Goal: Task Accomplishment & Management: Manage account settings

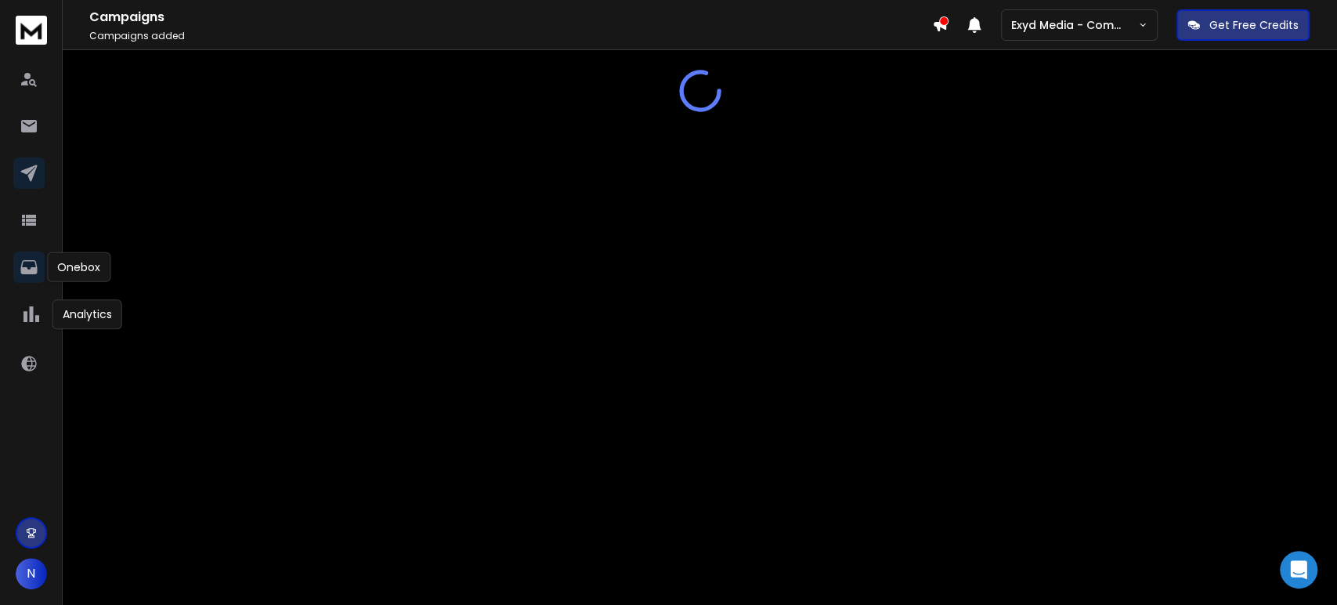
click at [28, 269] on icon at bounding box center [29, 267] width 19 height 19
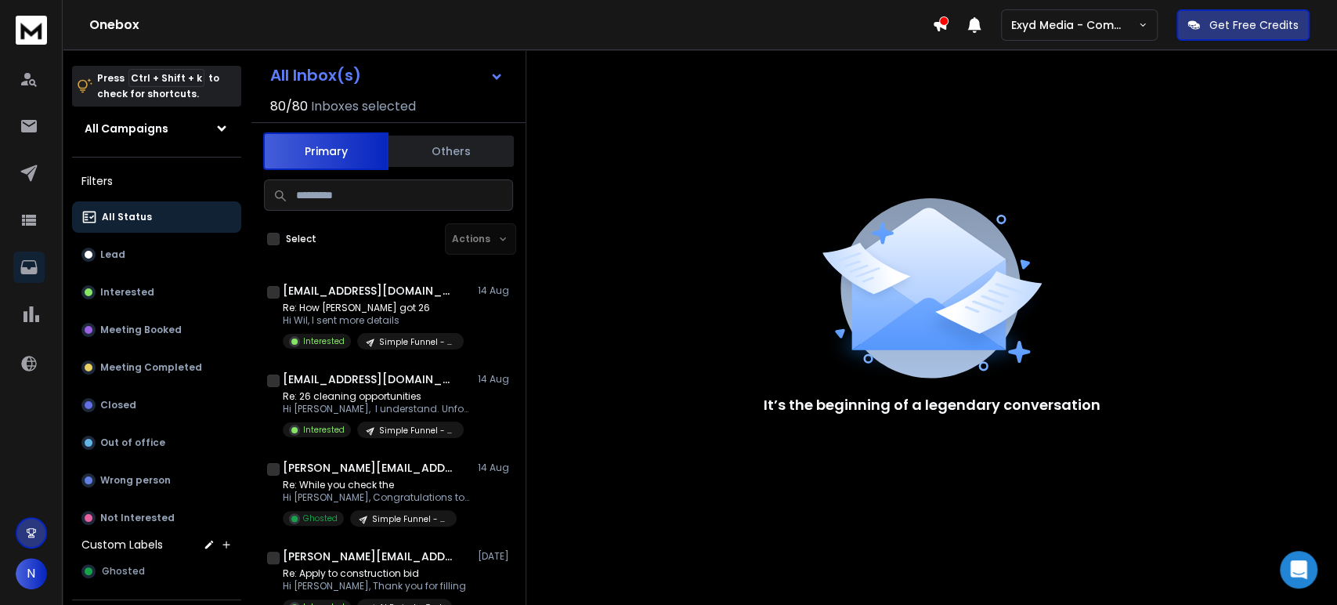
click at [489, 157] on button "Others" at bounding box center [451, 151] width 125 height 34
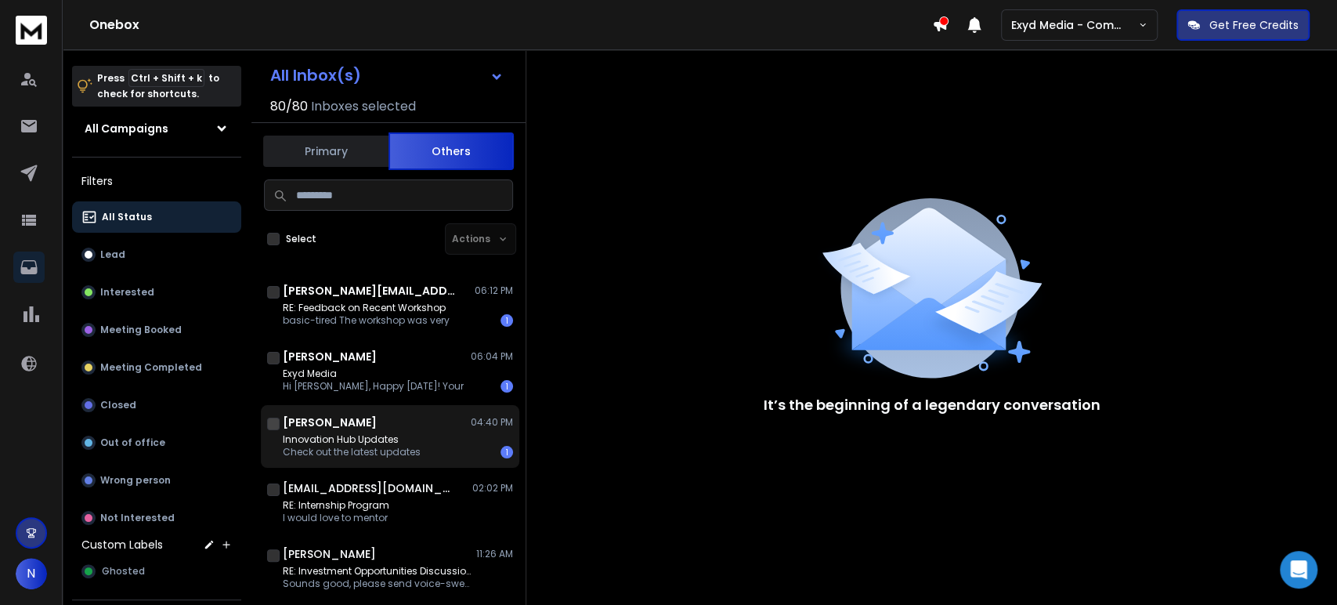
click at [402, 409] on div "Devvrat Singh 04:40 PM Innovation Hub Updates Check out the latest updates 1" at bounding box center [390, 436] width 259 height 63
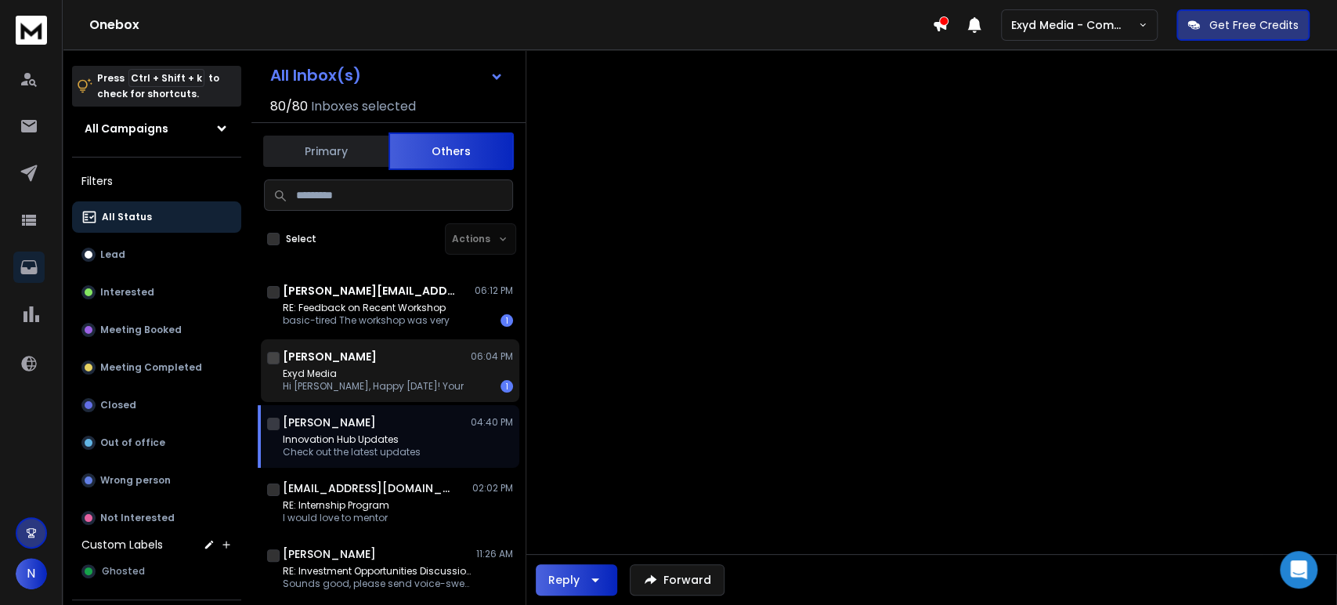
click at [401, 384] on p "Hi Naomi, Happy Friday! Your" at bounding box center [373, 386] width 181 height 13
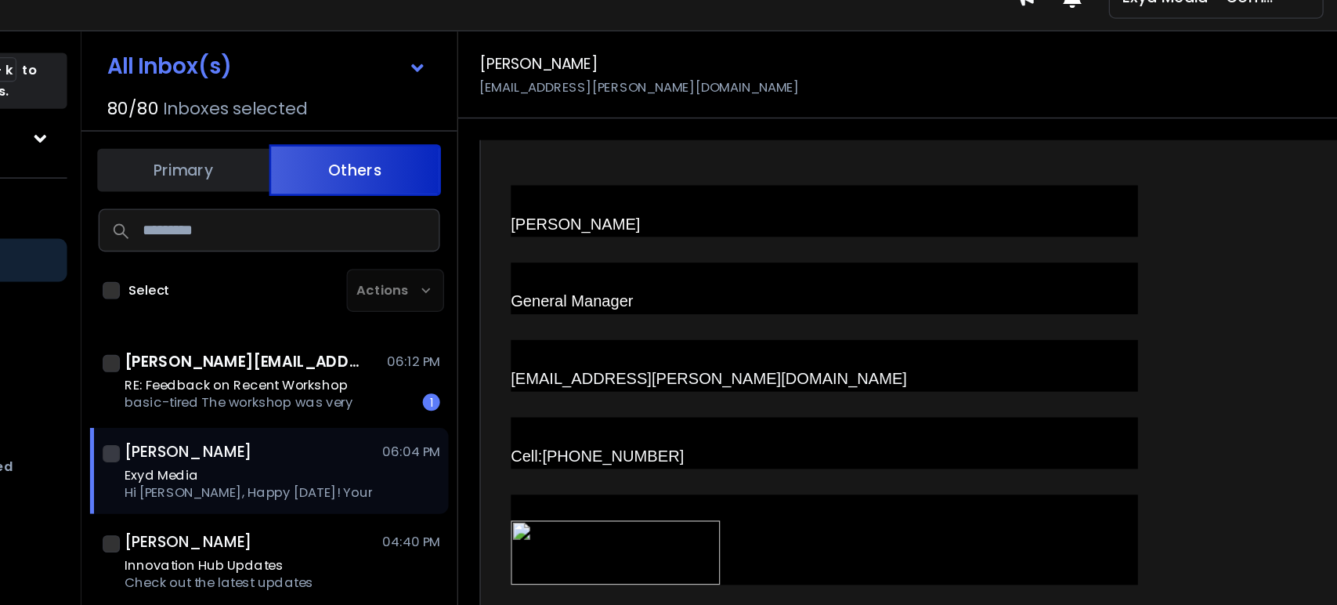
scroll to position [400, 0]
drag, startPoint x: 677, startPoint y: 342, endPoint x: 618, endPoint y: 343, distance: 58.8
click at [618, 310] on span "jacob.uhl@system4.com" at bounding box center [709, 304] width 289 height 13
copy span "system4.com"
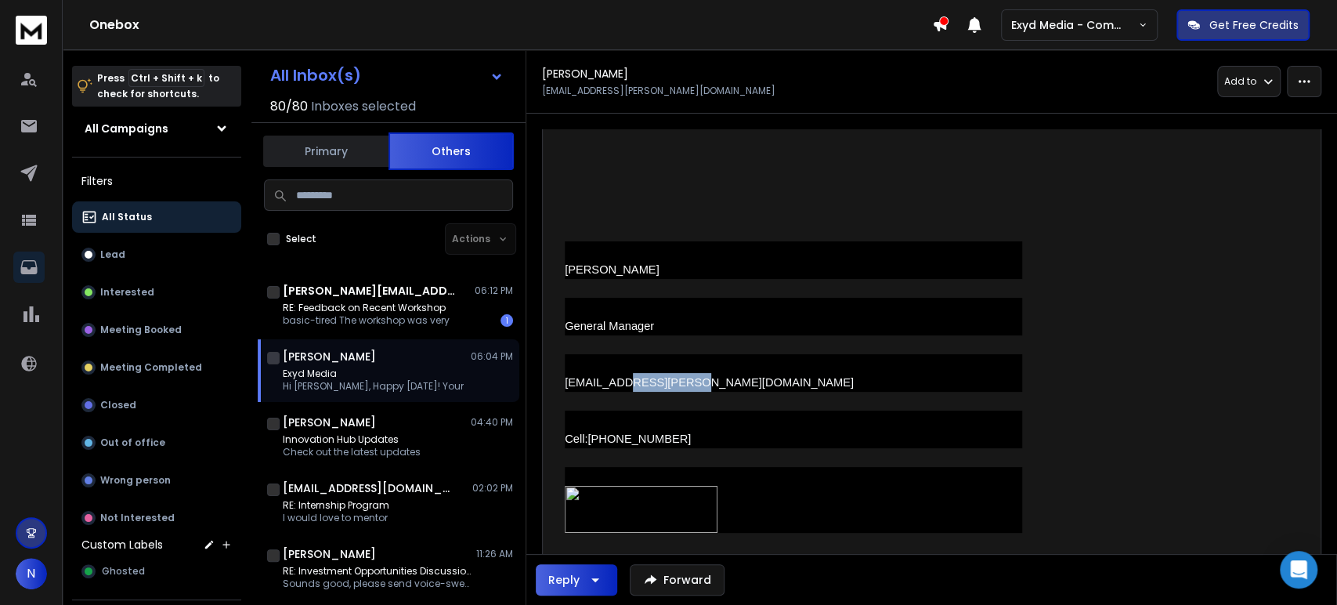
scroll to position [313, 0]
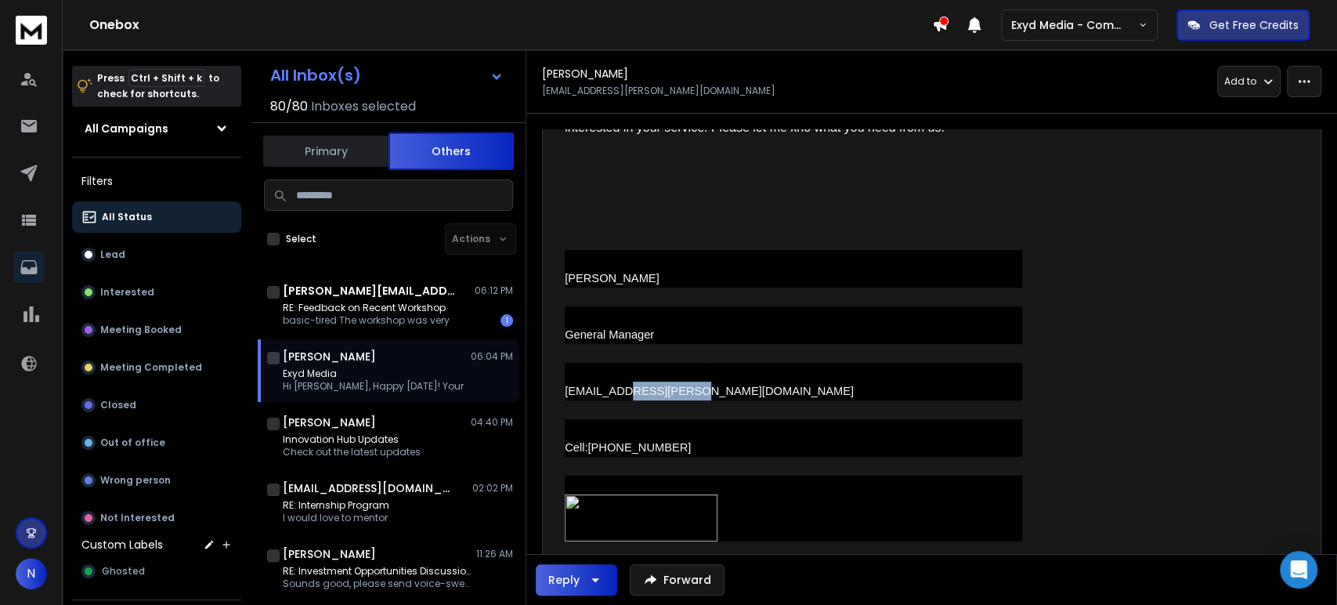
click at [1134, 423] on div "Exyd Media 15 August 2025 : 06:04 pm Reply Forward from: Jacob Uhl <jacob.uhl@s…" at bounding box center [932, 315] width 734 height 879
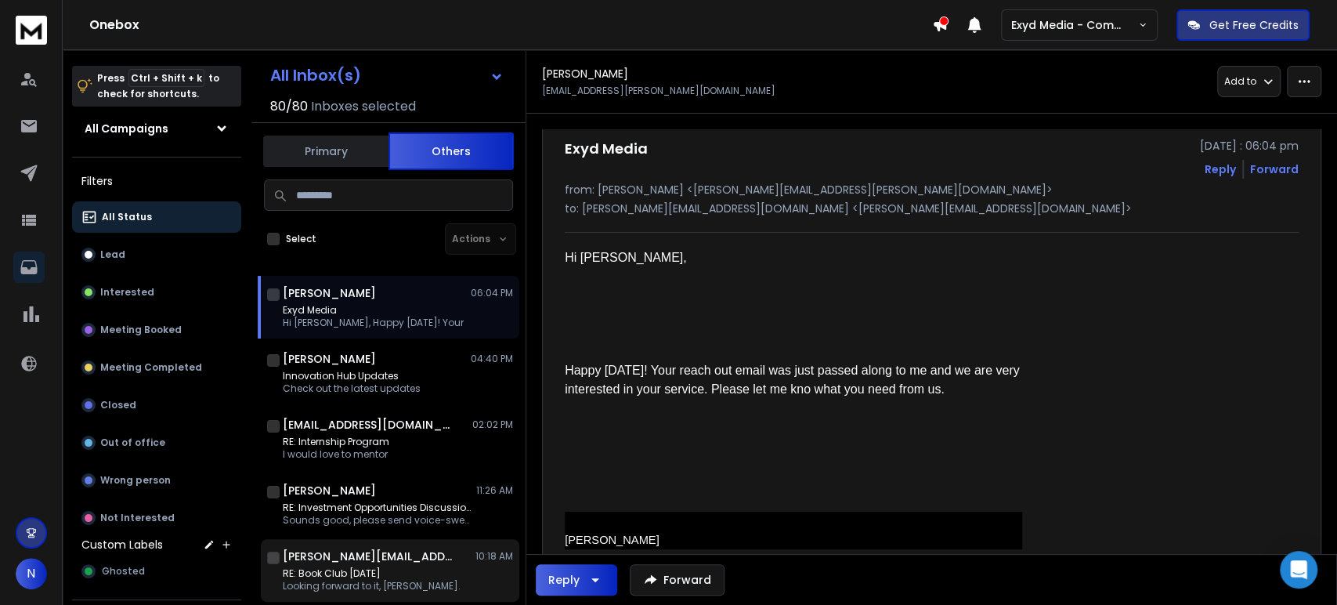
scroll to position [0, 0]
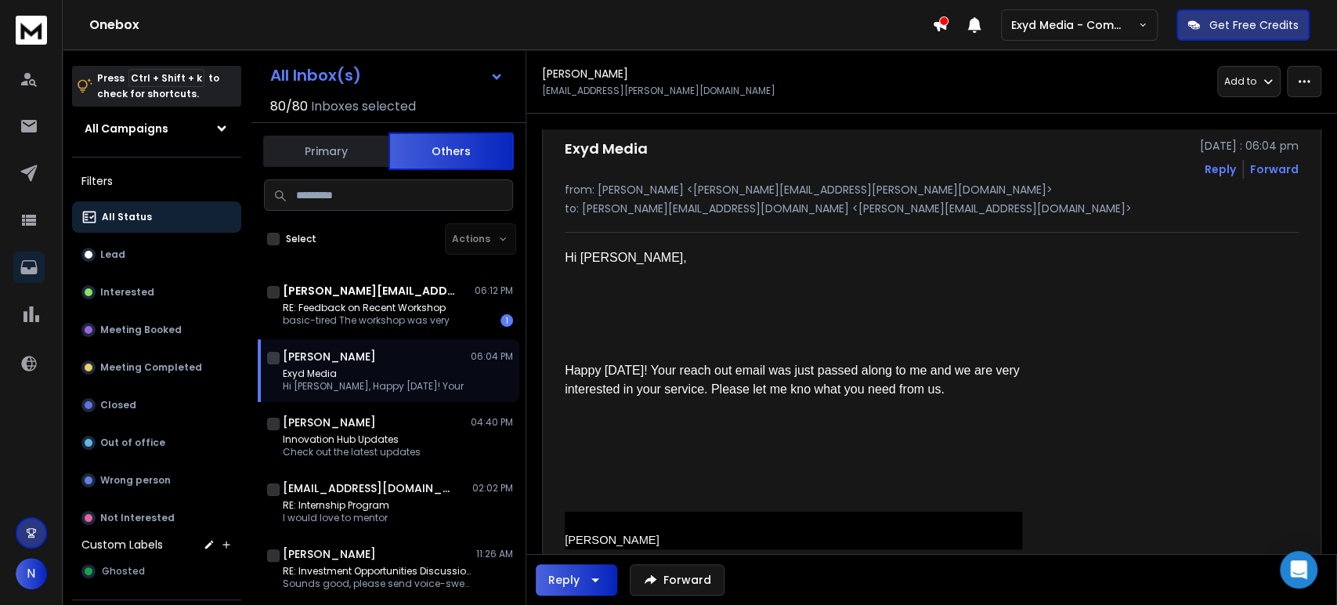
click at [407, 373] on p "Exyd Media" at bounding box center [373, 373] width 181 height 13
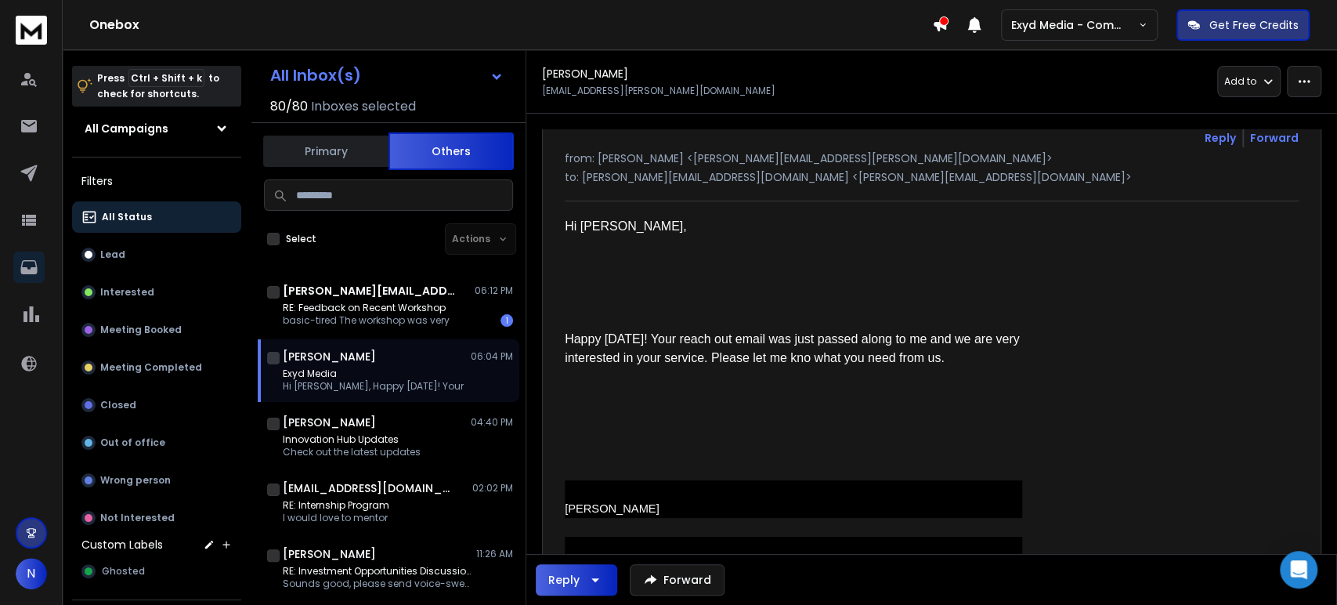
scroll to position [87, 0]
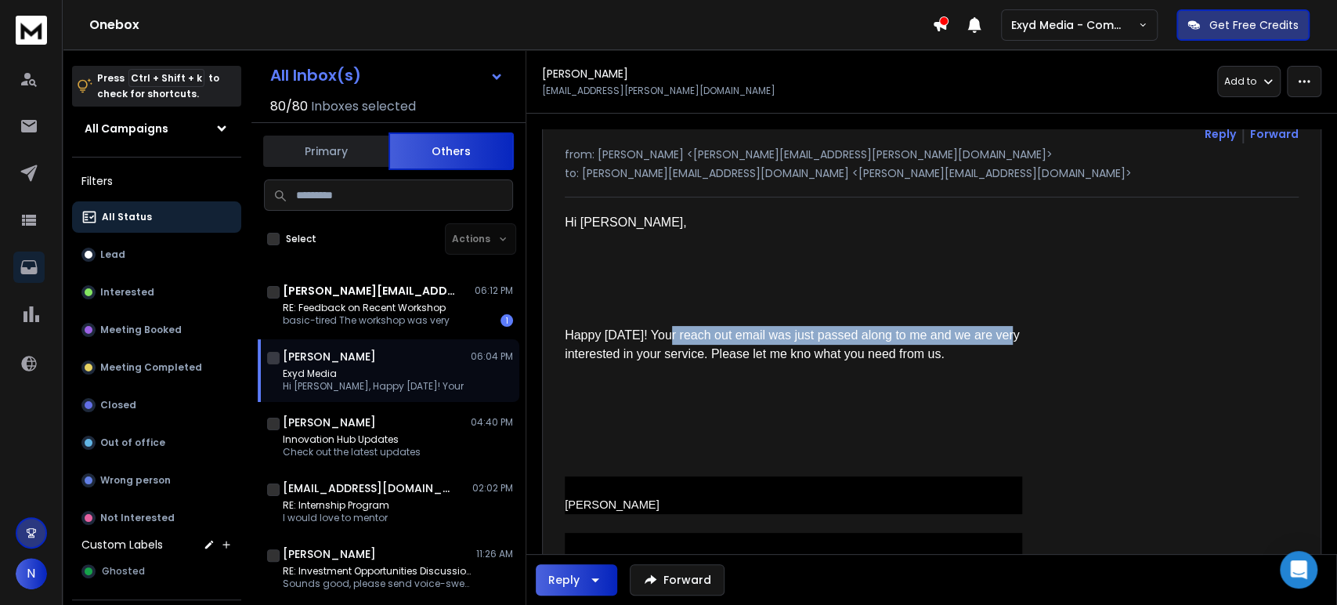
drag, startPoint x: 648, startPoint y: 367, endPoint x: 961, endPoint y: 367, distance: 313.4
click at [961, 364] on div "Happy Friday! Your reach out email was just passed along to me and we are very …" at bounding box center [794, 345] width 458 height 38
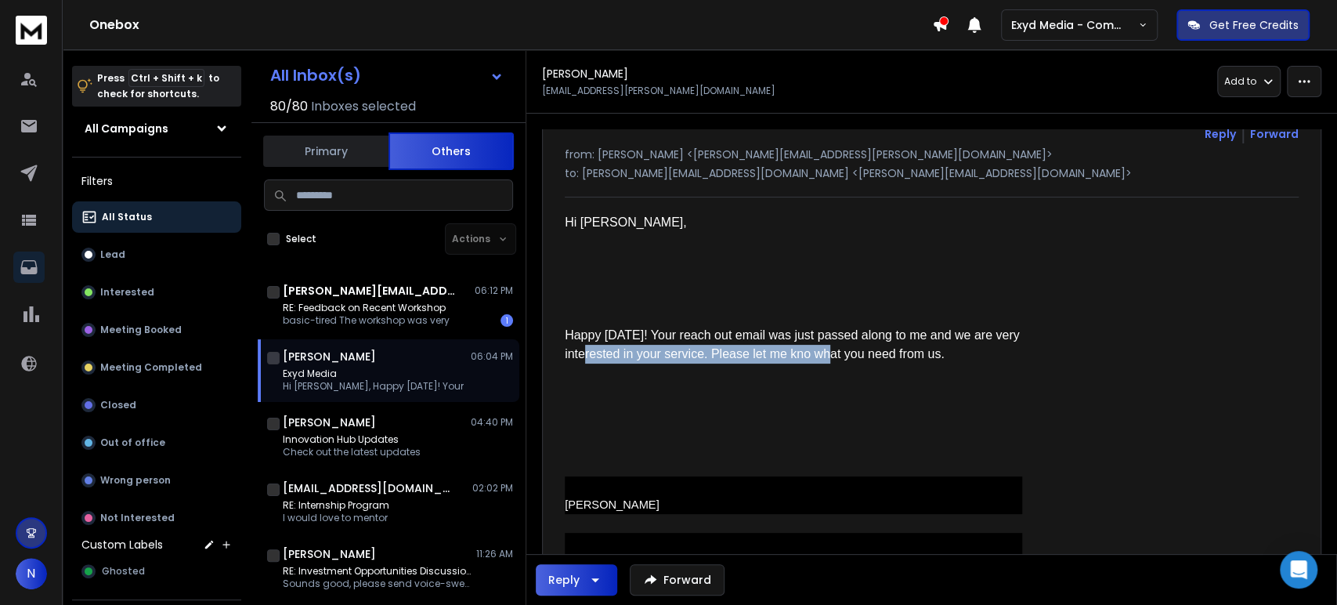
drag, startPoint x: 580, startPoint y: 396, endPoint x: 802, endPoint y: 387, distance: 222.7
click at [802, 364] on div "Happy Friday! Your reach out email was just passed along to me and we are very …" at bounding box center [794, 345] width 458 height 38
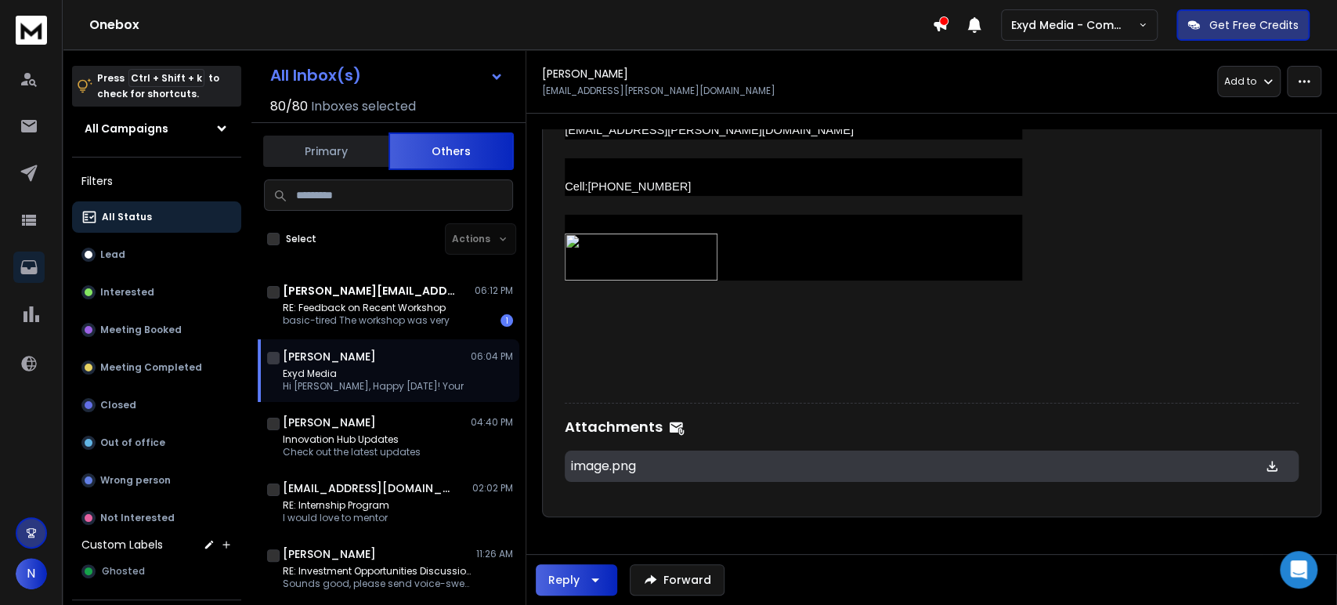
scroll to position [629, 0]
click at [704, 479] on div "image.png" at bounding box center [932, 465] width 734 height 31
click at [1264, 468] on icon at bounding box center [1272, 466] width 16 height 16
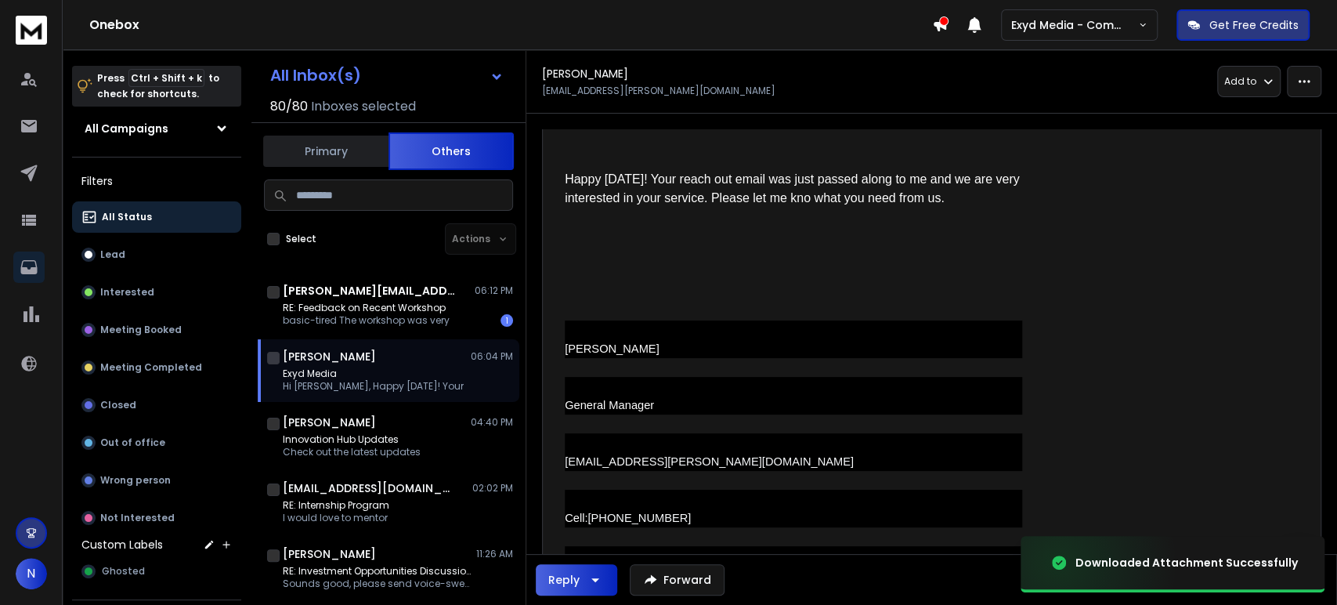
scroll to position [20, 0]
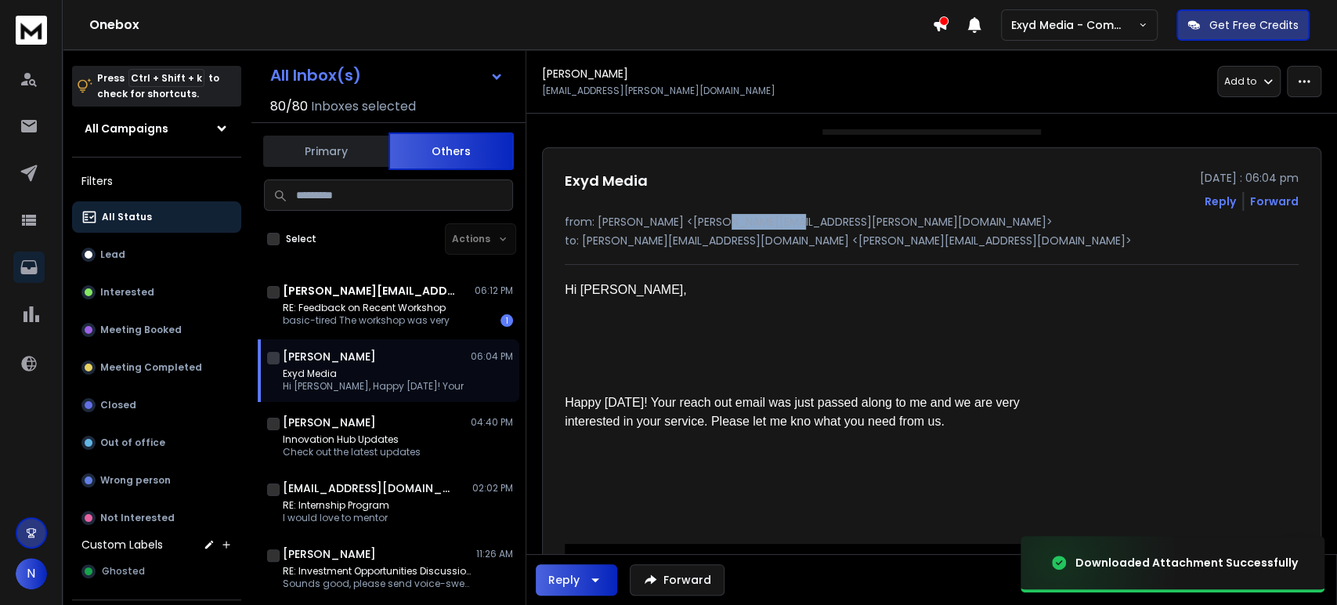
drag, startPoint x: 721, startPoint y: 218, endPoint x: 790, endPoint y: 212, distance: 69.2
click at [790, 214] on p "from: Jacob Uhl <jacob.uhl@system4.com>" at bounding box center [932, 222] width 734 height 16
copy p "system4.com"
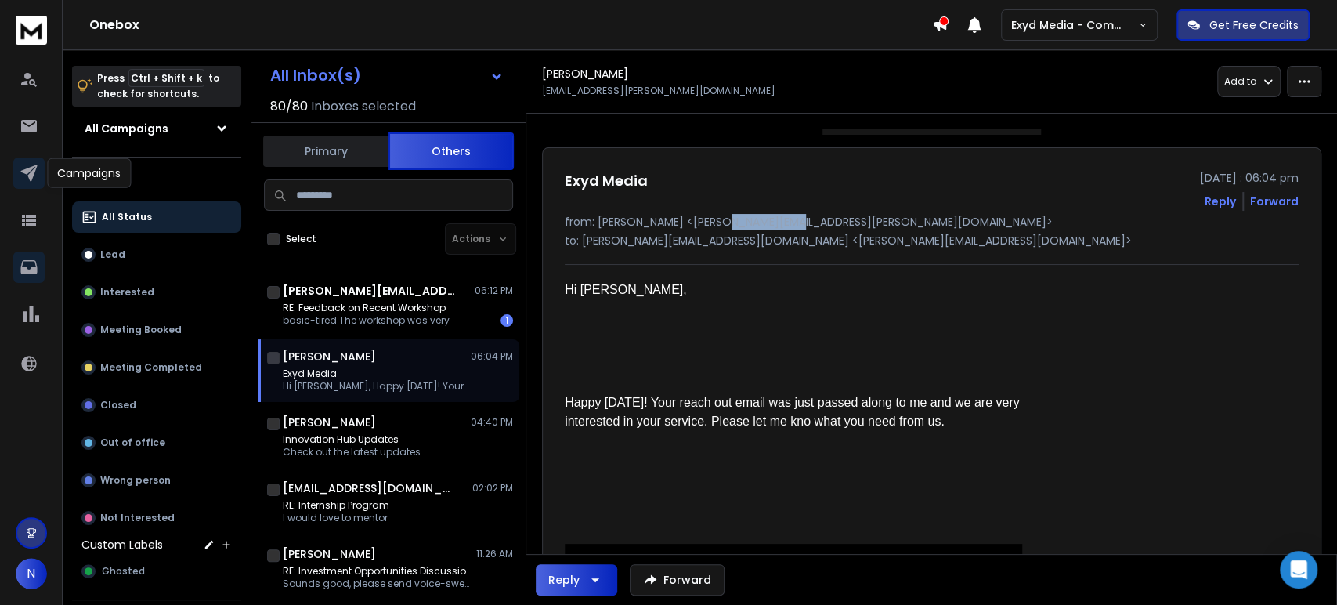
click at [27, 175] on icon at bounding box center [28, 173] width 16 height 16
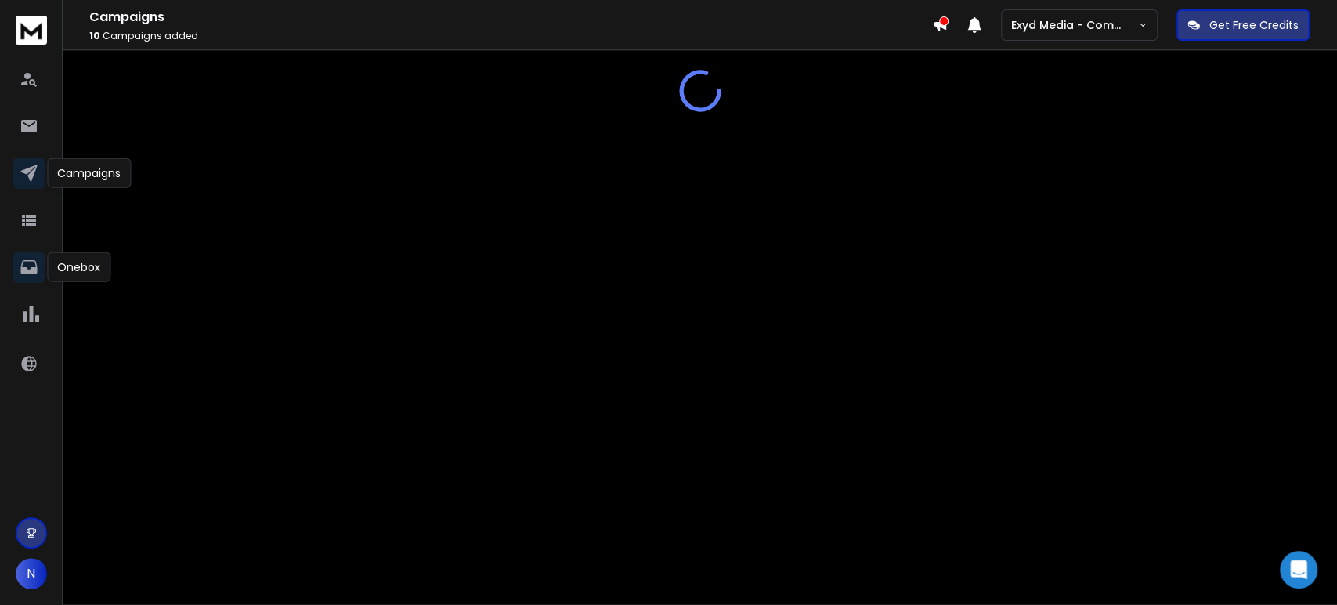
click at [31, 254] on link at bounding box center [28, 266] width 31 height 31
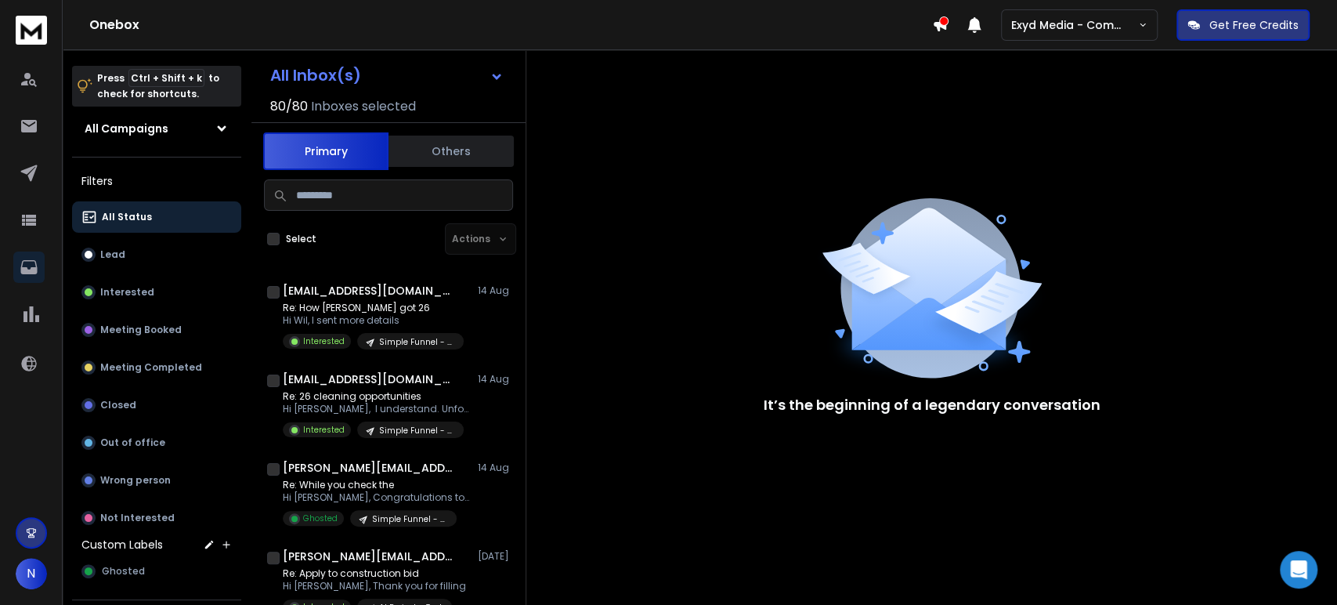
click at [382, 199] on input at bounding box center [388, 194] width 249 height 31
paste input "**********"
type input "**********"
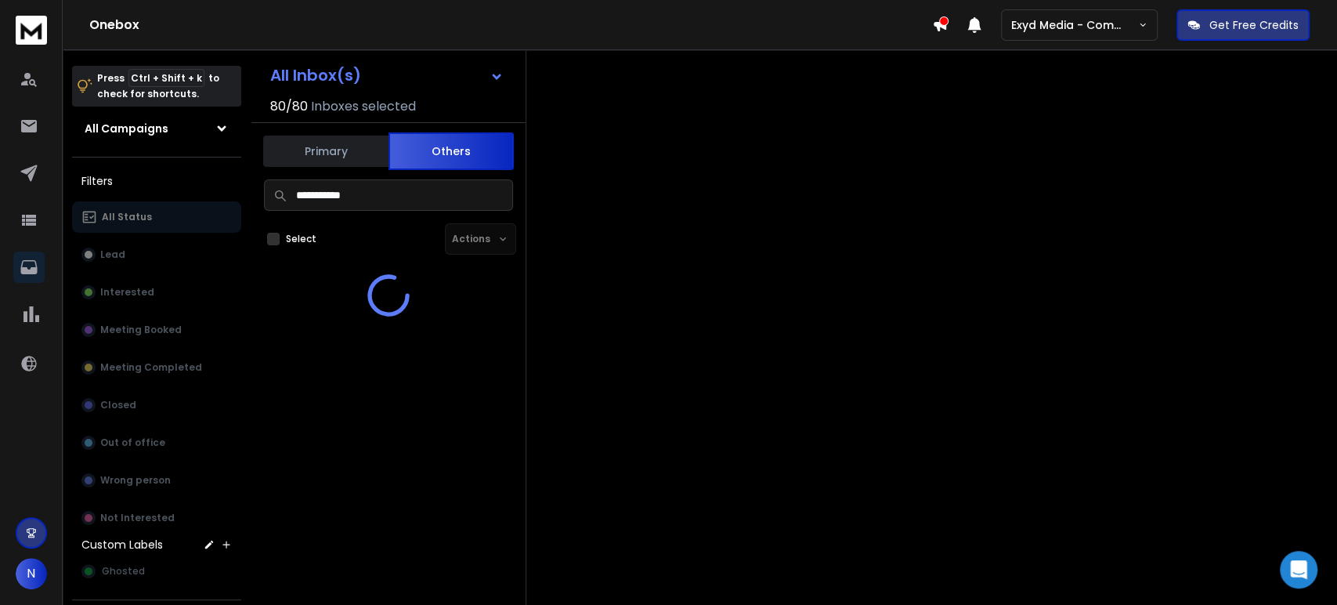
click at [456, 136] on button "Others" at bounding box center [451, 151] width 125 height 38
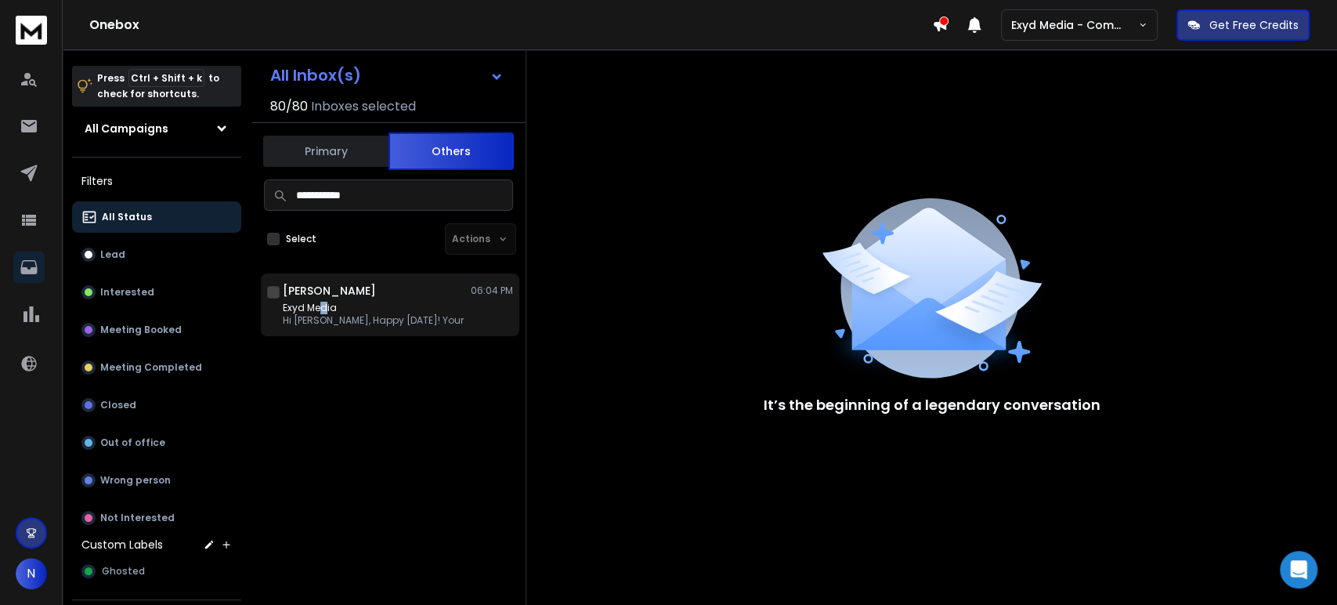
click at [323, 302] on p "Exyd Media" at bounding box center [373, 308] width 181 height 13
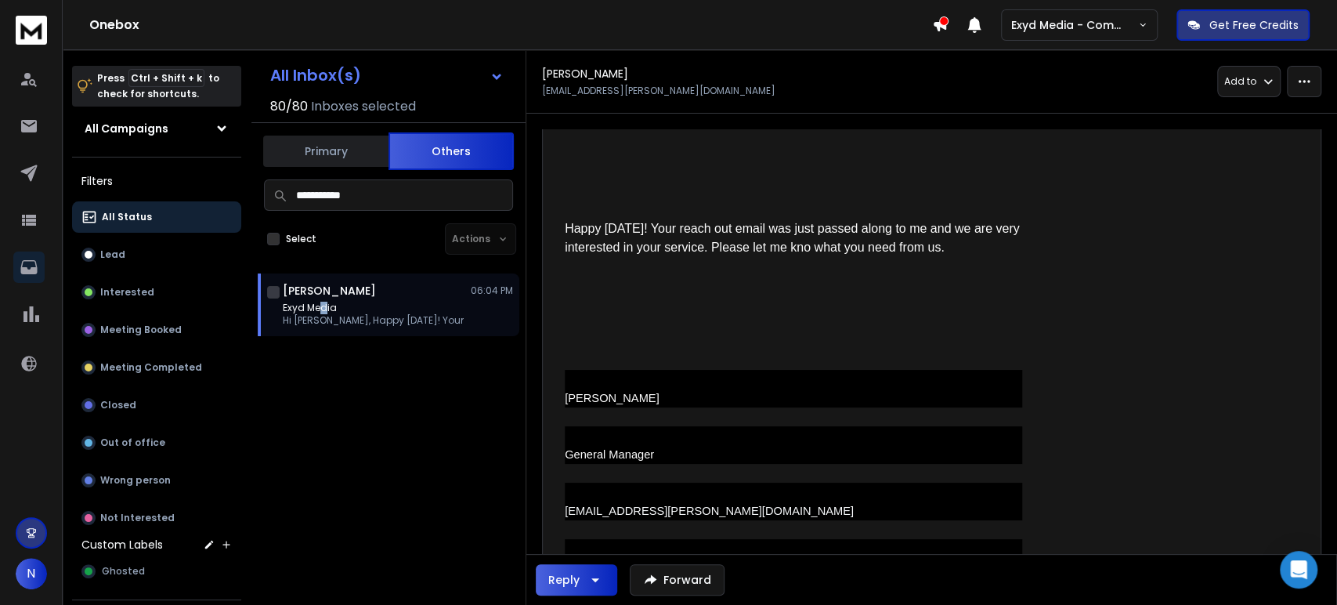
scroll to position [174, 0]
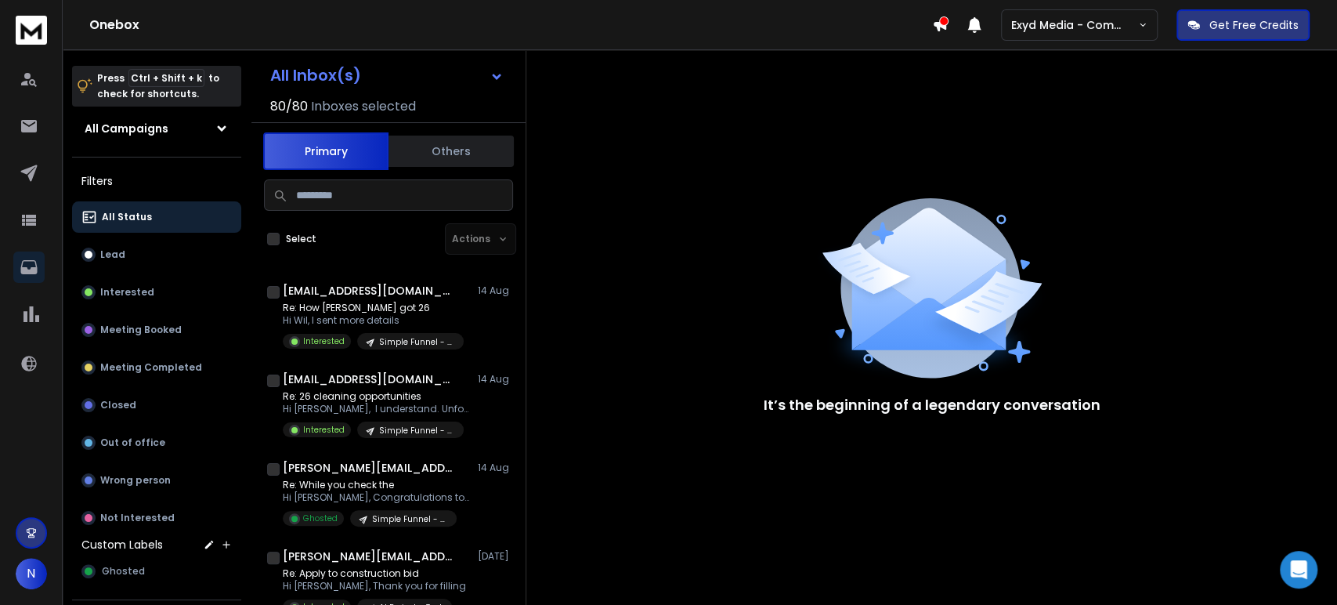
click at [472, 168] on button "Others" at bounding box center [451, 151] width 125 height 34
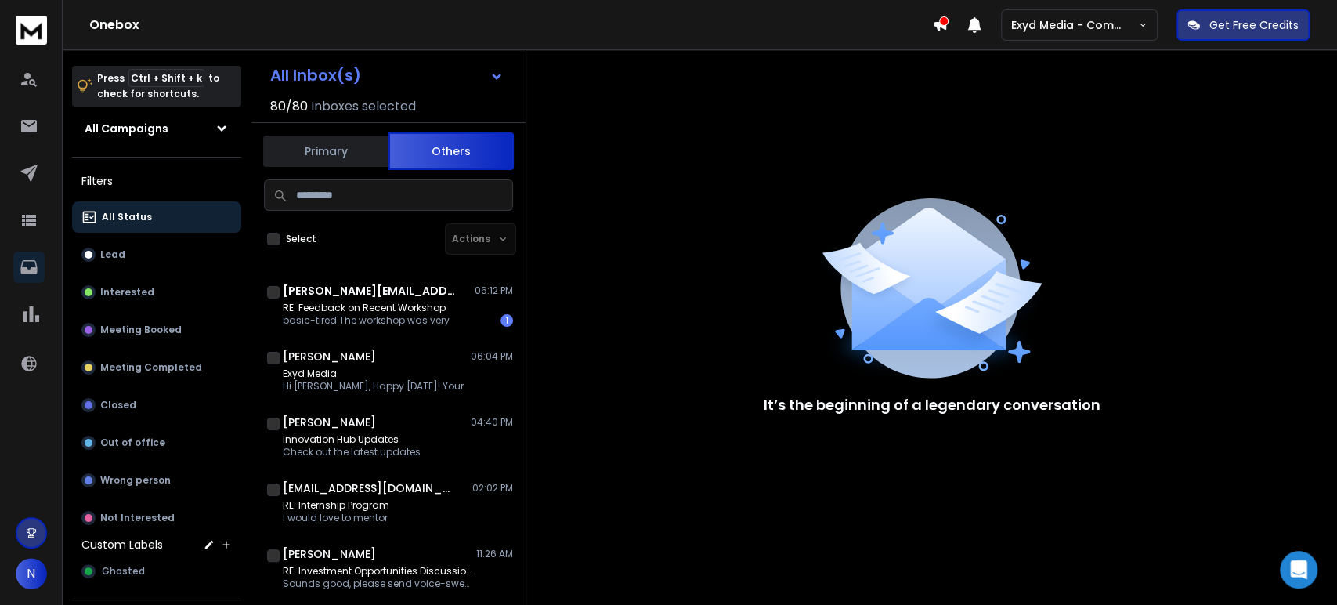
click at [354, 151] on button "Primary" at bounding box center [325, 151] width 125 height 34
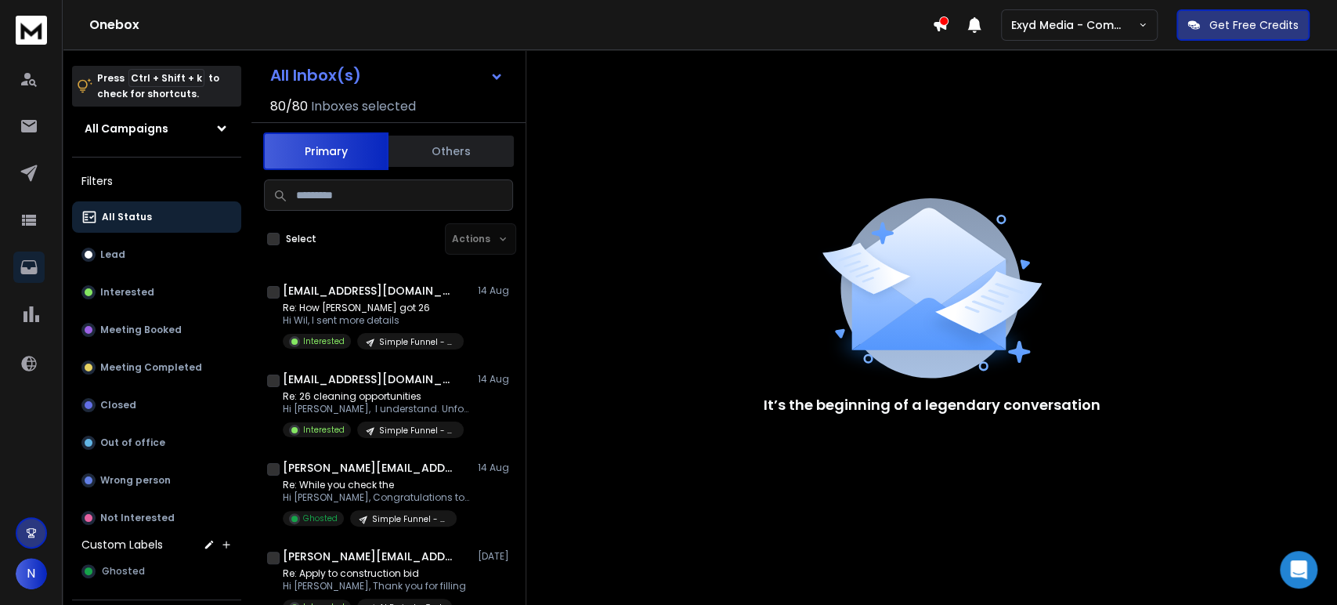
click at [496, 77] on icon at bounding box center [496, 76] width 9 height 5
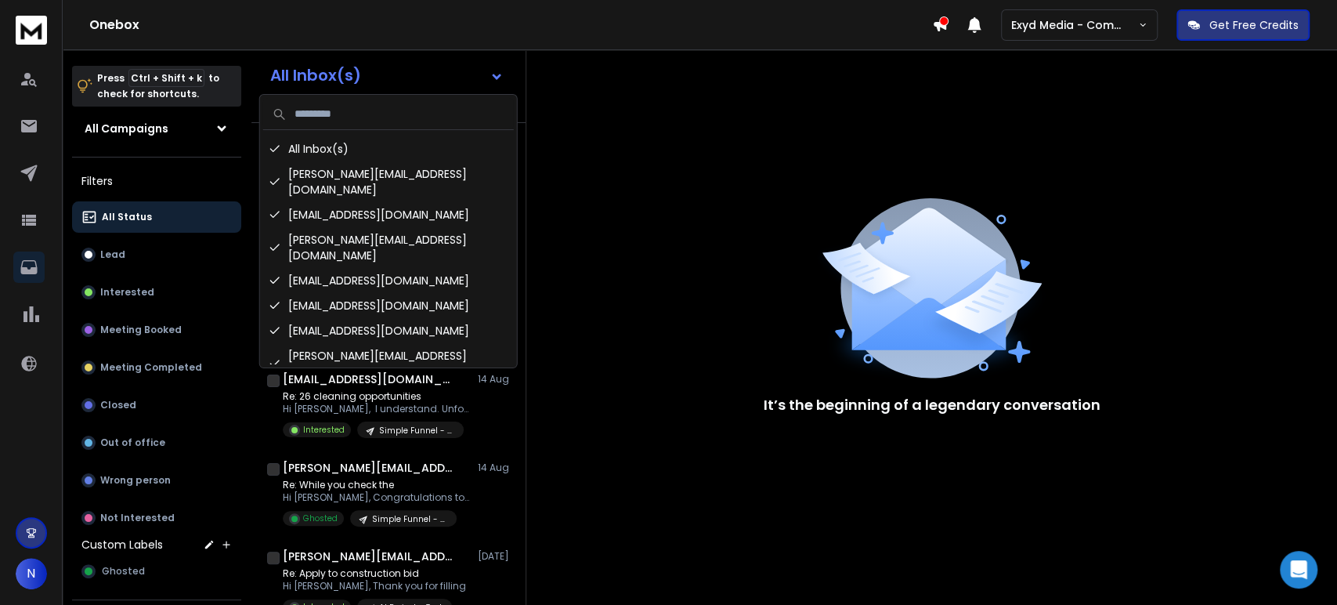
click at [558, 219] on div "It’s the beginning of a legendary conversation" at bounding box center [931, 307] width 811 height 514
